Goal: Information Seeking & Learning: Check status

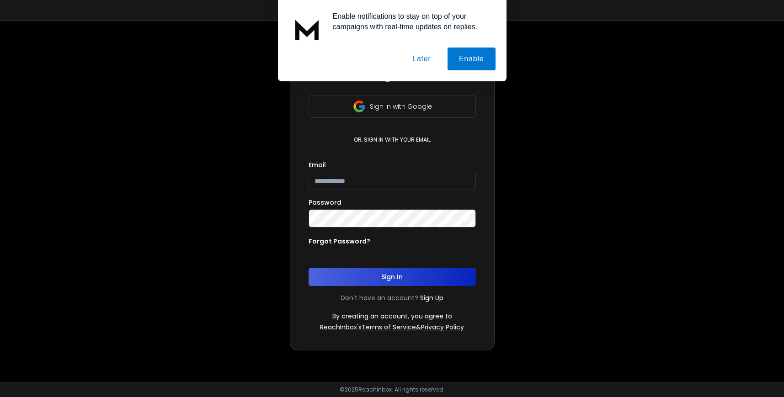
click at [378, 185] on input "email" at bounding box center [392, 181] width 167 height 18
type input "**********"
click at [388, 282] on button "Sign In" at bounding box center [392, 277] width 167 height 18
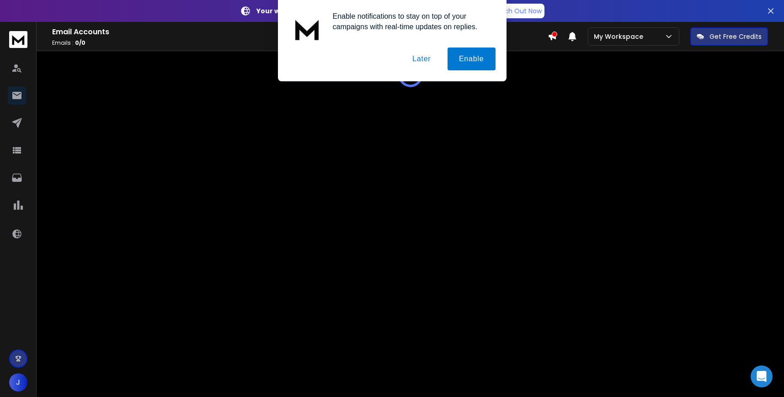
click at [426, 61] on button "Later" at bounding box center [421, 59] width 41 height 23
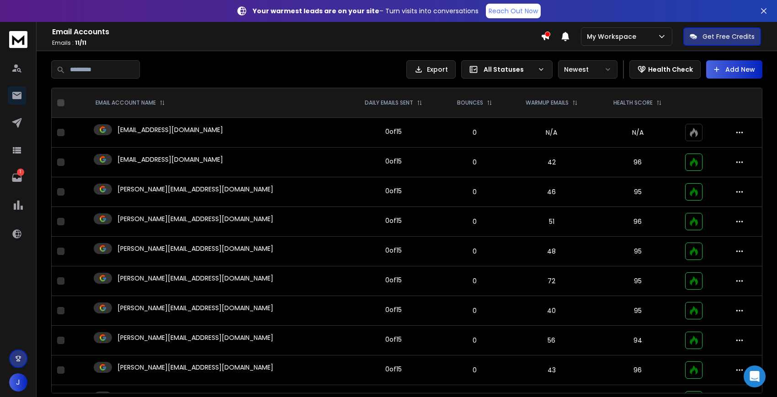
click at [442, 186] on td "0" at bounding box center [475, 192] width 66 height 30
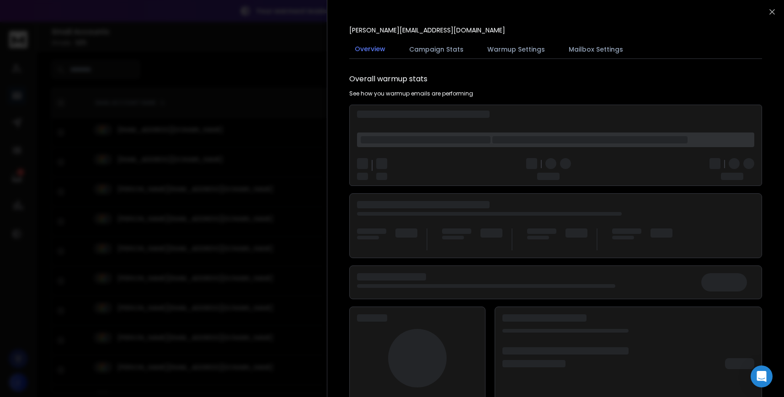
click at [205, 73] on div at bounding box center [392, 198] width 784 height 397
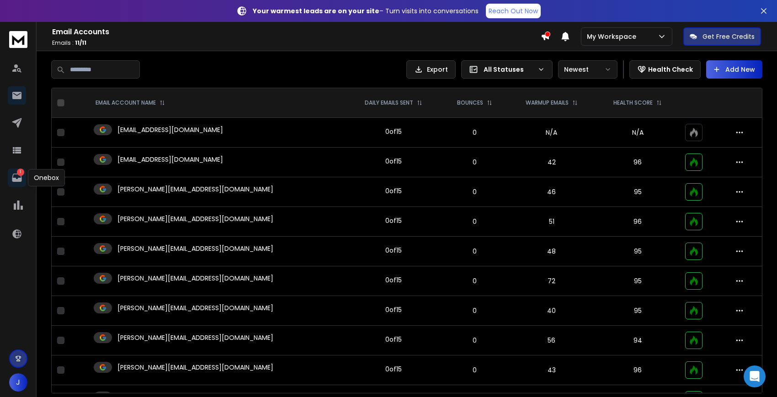
drag, startPoint x: 16, startPoint y: 179, endPoint x: 9, endPoint y: 175, distance: 8.0
click at [15, 179] on icon at bounding box center [16, 177] width 11 height 11
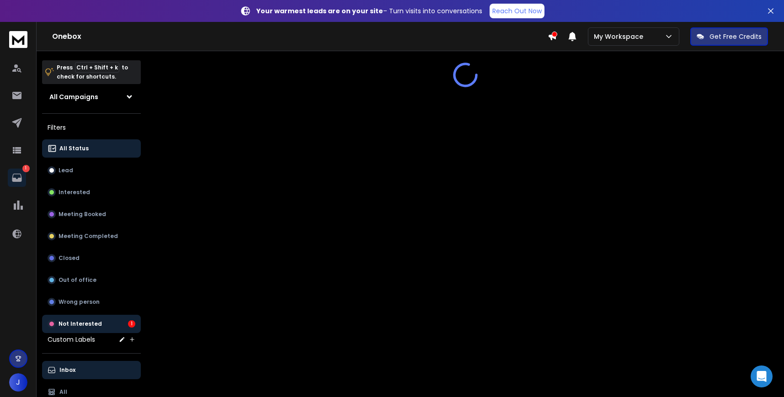
click at [87, 328] on button "Not Interested 1" at bounding box center [91, 324] width 99 height 18
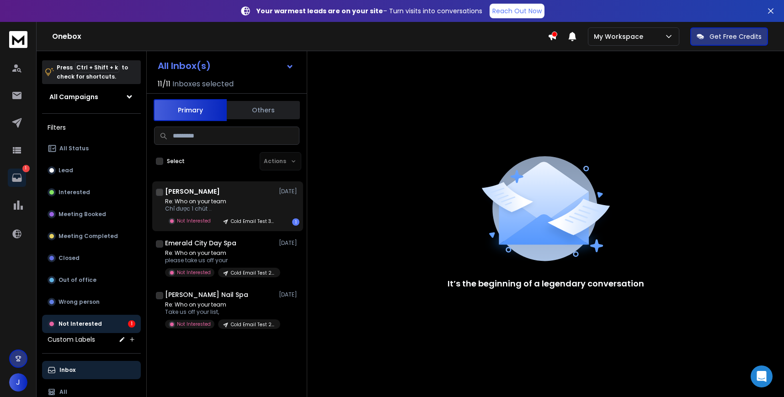
click at [269, 199] on p "Re: Who on your team" at bounding box center [220, 201] width 110 height 7
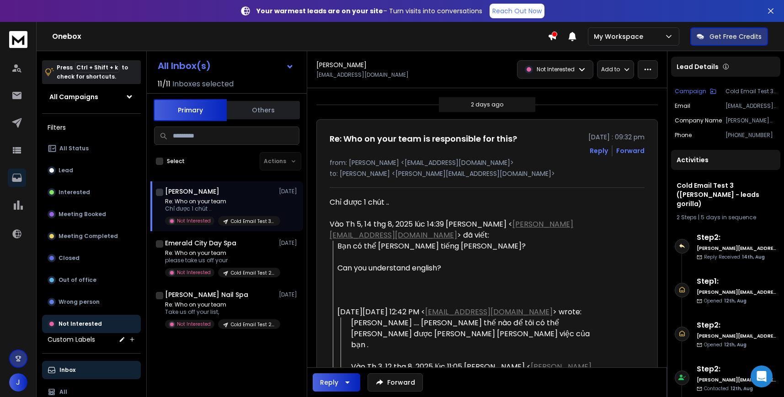
drag, startPoint x: 420, startPoint y: 204, endPoint x: 329, endPoint y: 204, distance: 91.0
copy div "Chỉ được 1 chút .."
click at [17, 100] on icon at bounding box center [16, 95] width 11 height 11
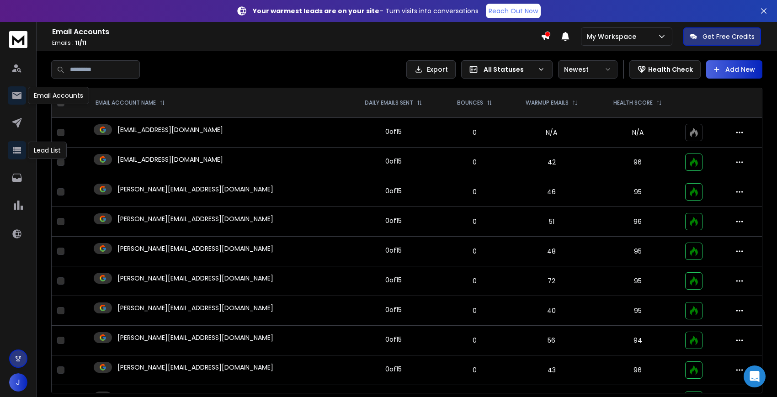
click at [20, 149] on icon at bounding box center [16, 150] width 11 height 11
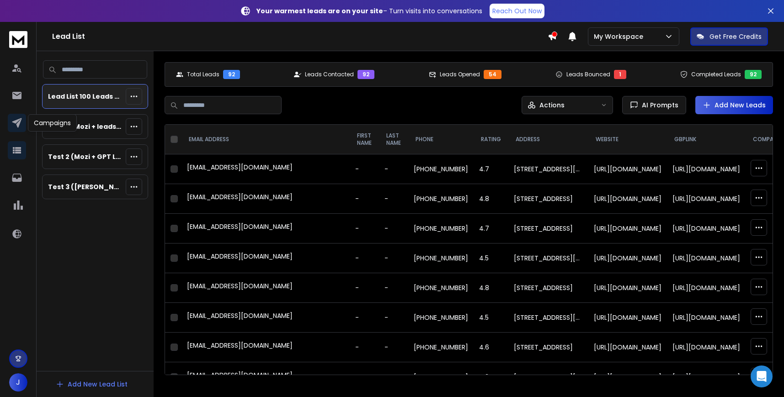
click at [11, 123] on icon at bounding box center [16, 122] width 11 height 11
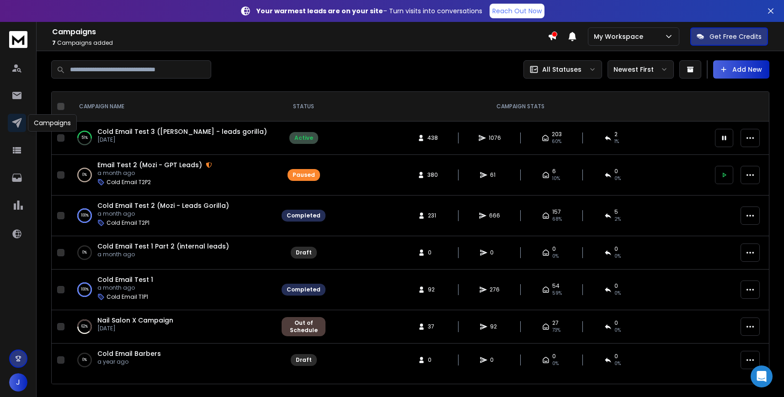
click at [331, 141] on td "438 1076 203 60 % 2 1 %" at bounding box center [520, 138] width 378 height 33
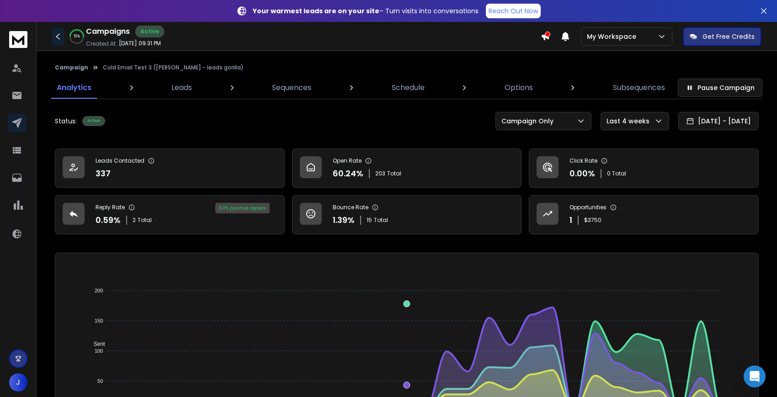
click at [60, 37] on icon at bounding box center [58, 36] width 8 height 8
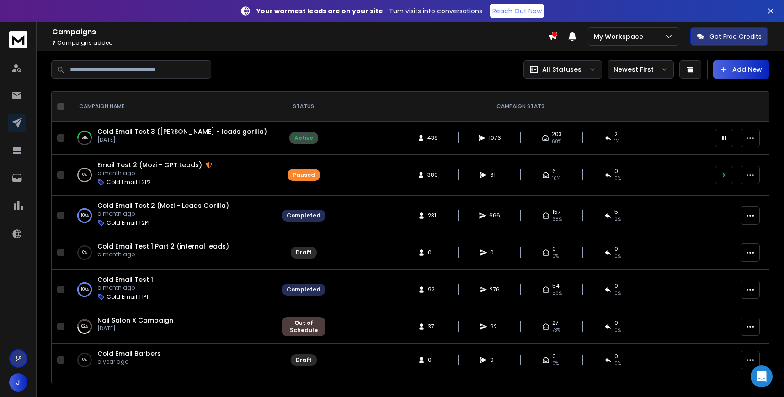
click at [354, 217] on div "231 666 157 68 % 5 2 %" at bounding box center [519, 215] width 367 height 15
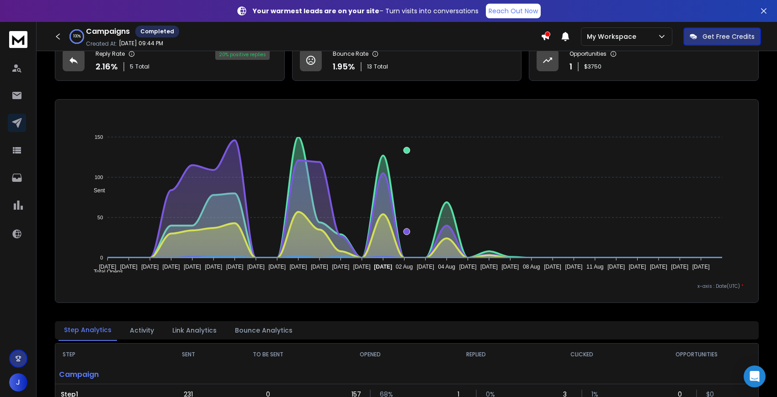
scroll to position [274, 0]
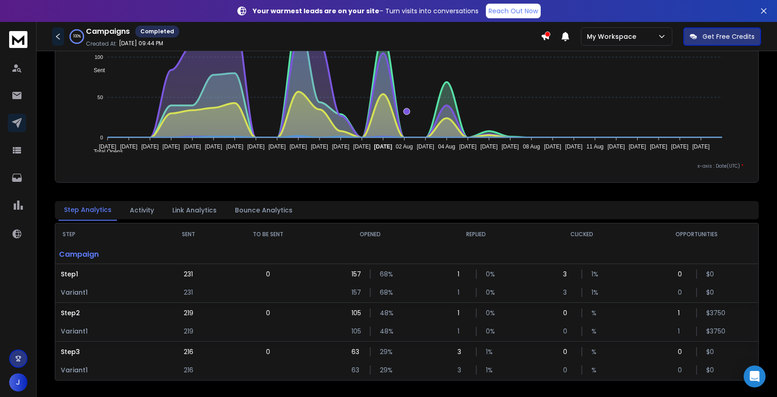
click at [60, 43] on button at bounding box center [58, 36] width 12 height 18
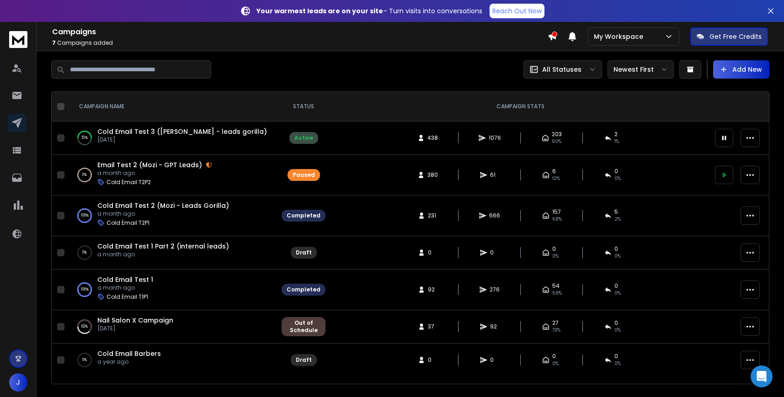
click at [336, 145] on div "438 1076 203 60 % 2 1 %" at bounding box center [519, 138] width 367 height 15
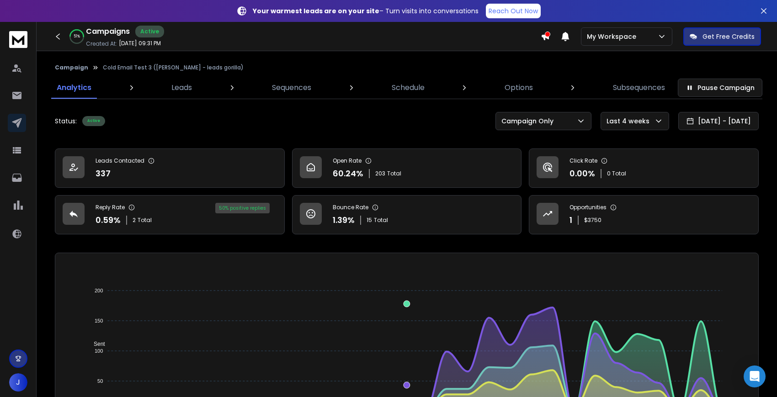
scroll to position [313, 0]
